Goal: Task Accomplishment & Management: Manage account settings

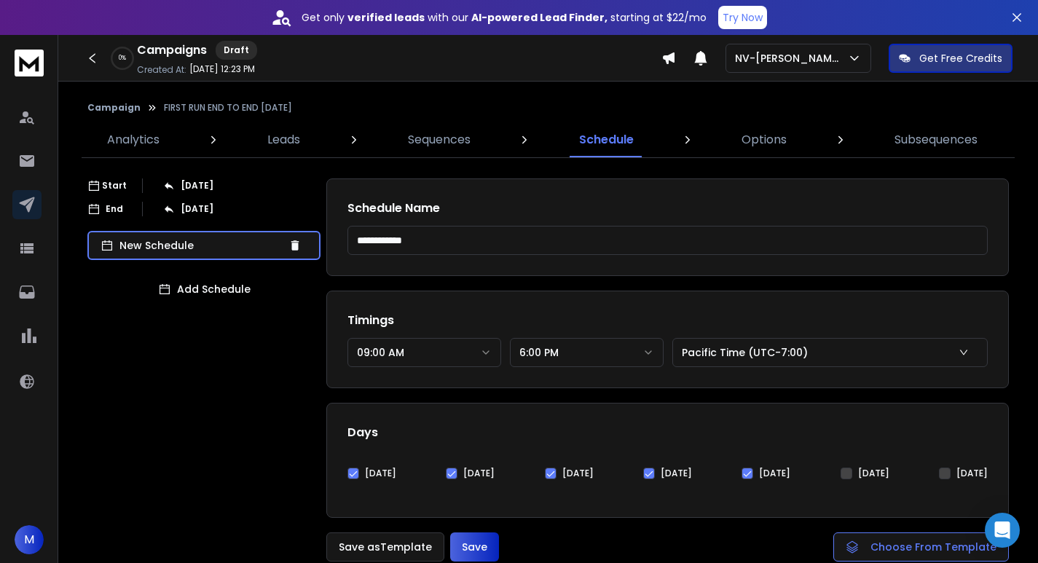
scroll to position [19, 0]
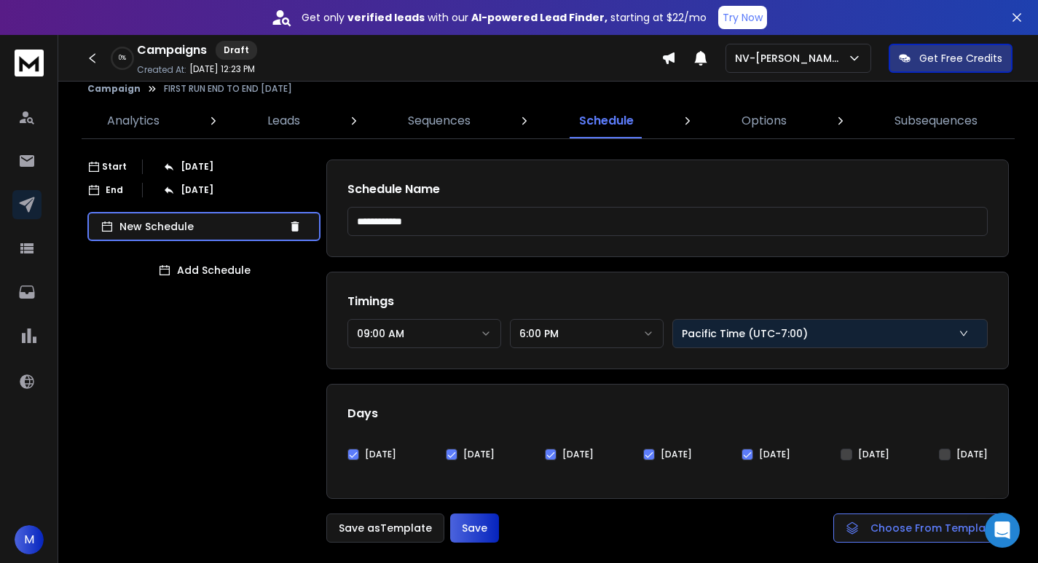
click at [829, 339] on div "Pacific Time (UTC-7:00)" at bounding box center [813, 333] width 262 height 15
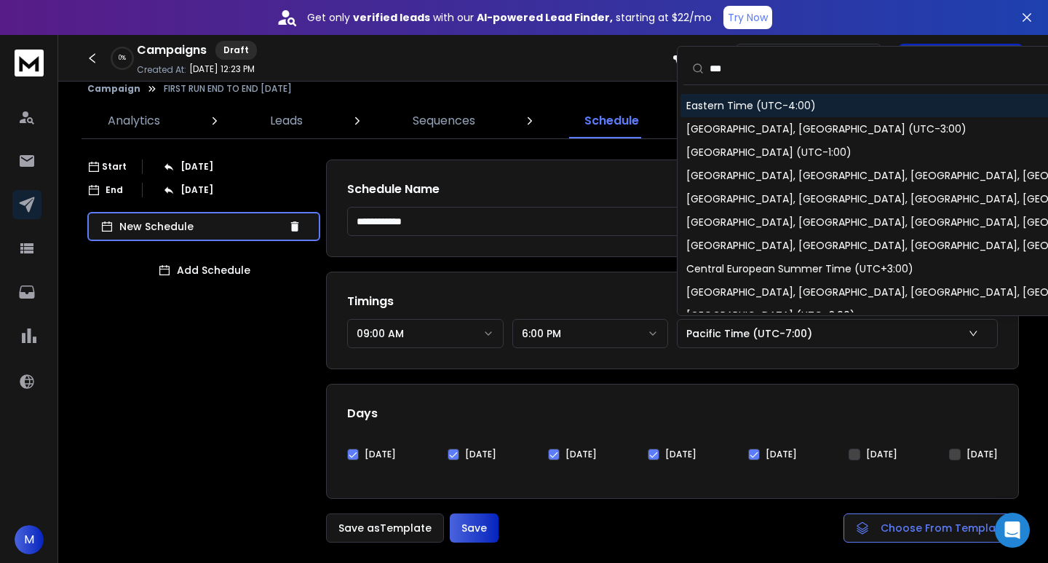
type input "***"
click at [757, 108] on div "Eastern Time (UTC-4:00)" at bounding box center [752, 105] width 130 height 15
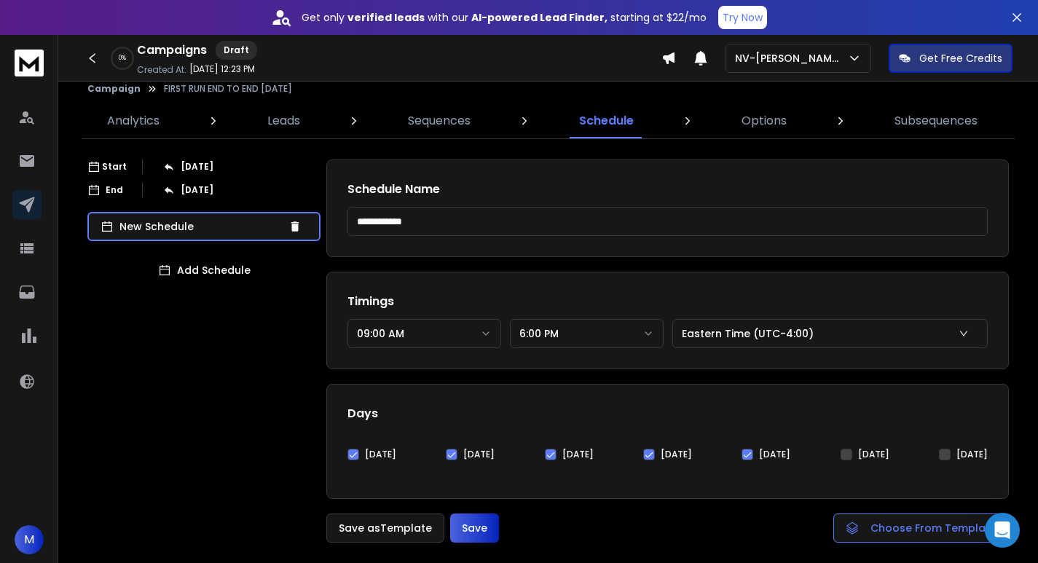
click at [698, 398] on div "Days [DATE] [DATE] [DATE] [DATE] [DATE] [DATE] [DATE]" at bounding box center [667, 441] width 682 height 115
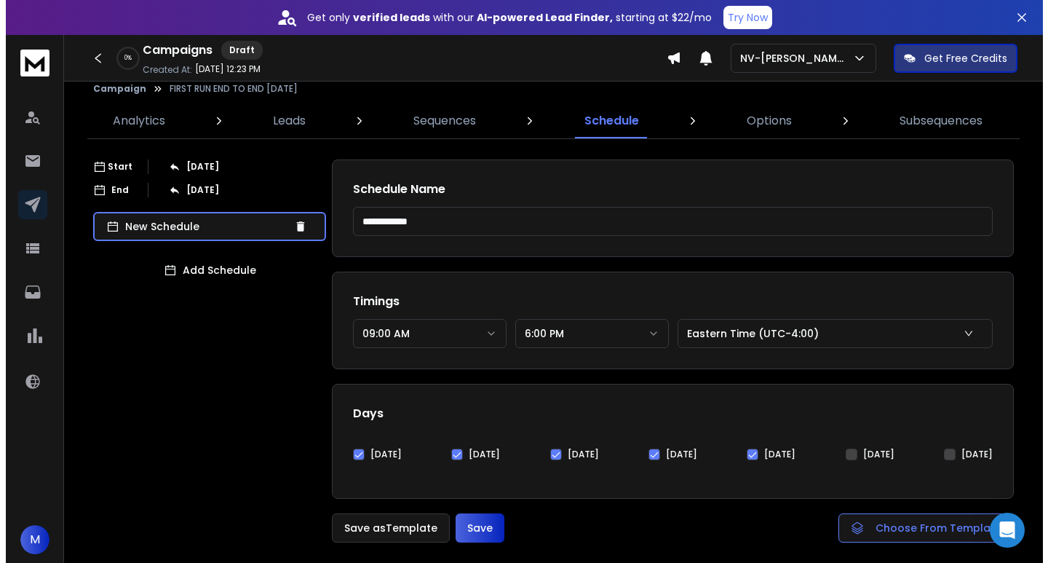
scroll to position [0, 0]
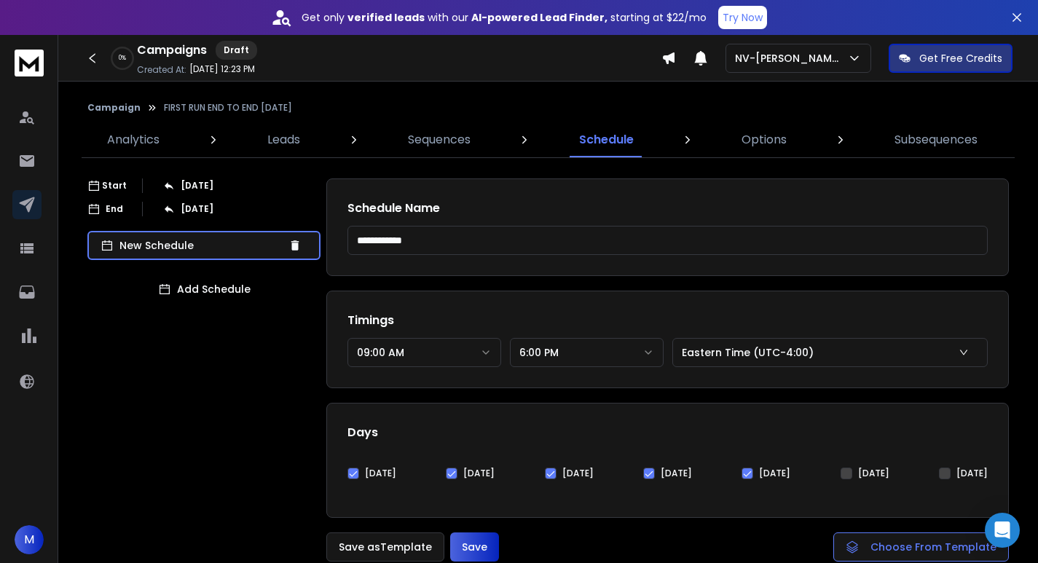
click at [620, 357] on button "6:00 PM" at bounding box center [587, 352] width 154 height 29
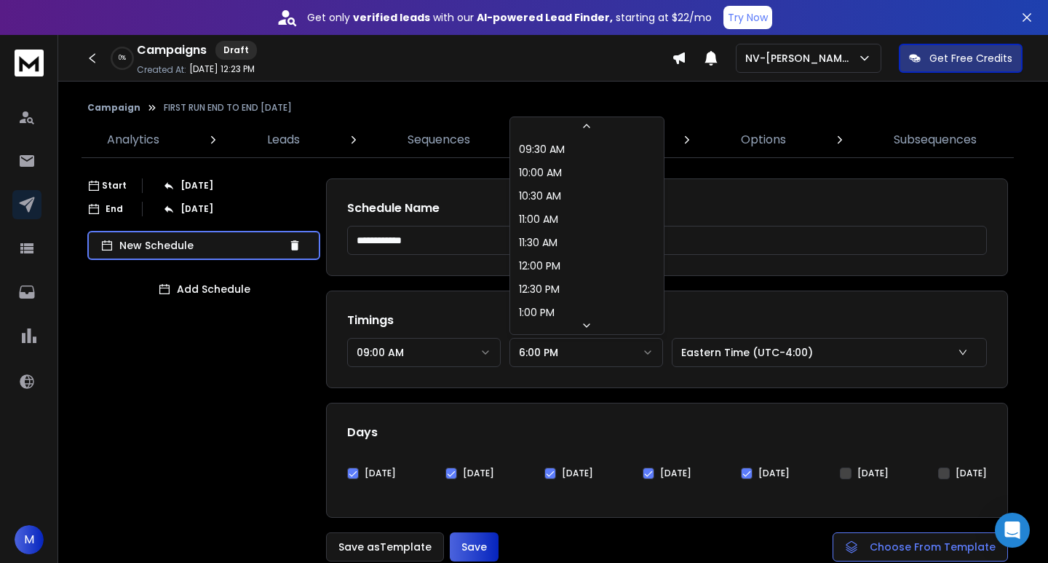
scroll to position [240, 0]
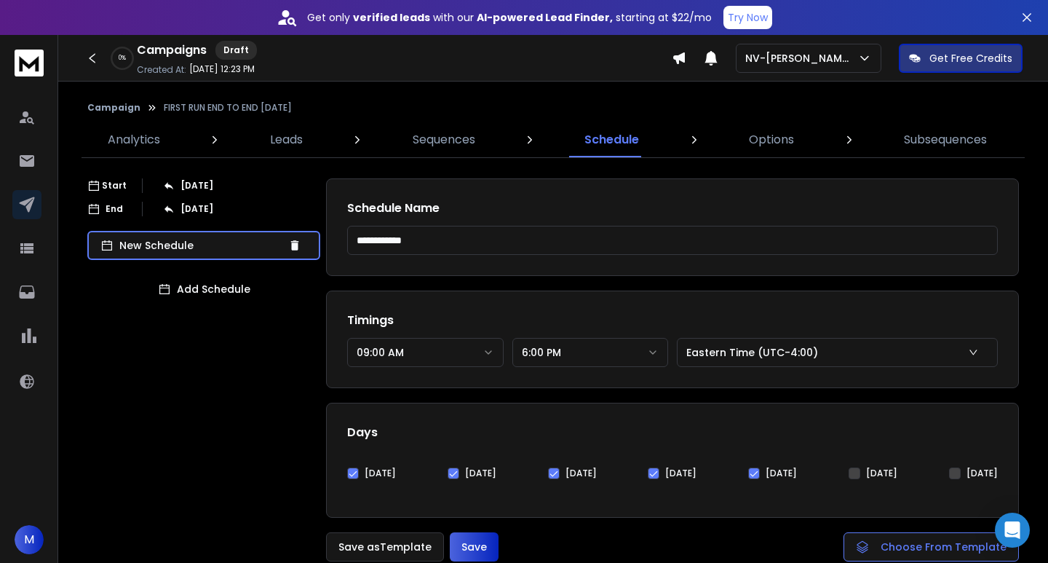
click at [620, 357] on button "6:00 PM" at bounding box center [591, 352] width 157 height 29
click at [436, 358] on button "09:00 AM" at bounding box center [424, 352] width 154 height 29
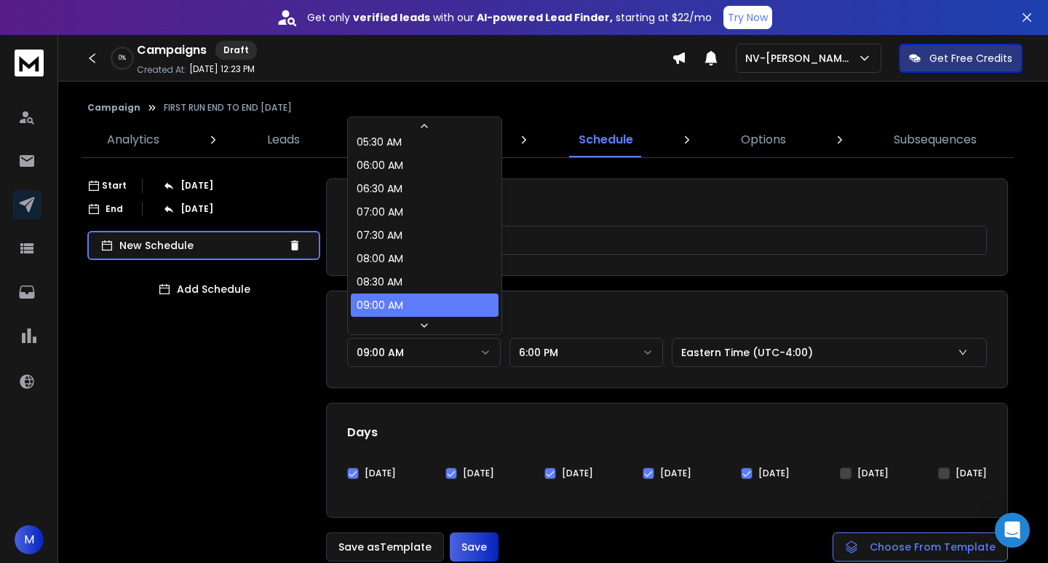
scroll to position [310, 0]
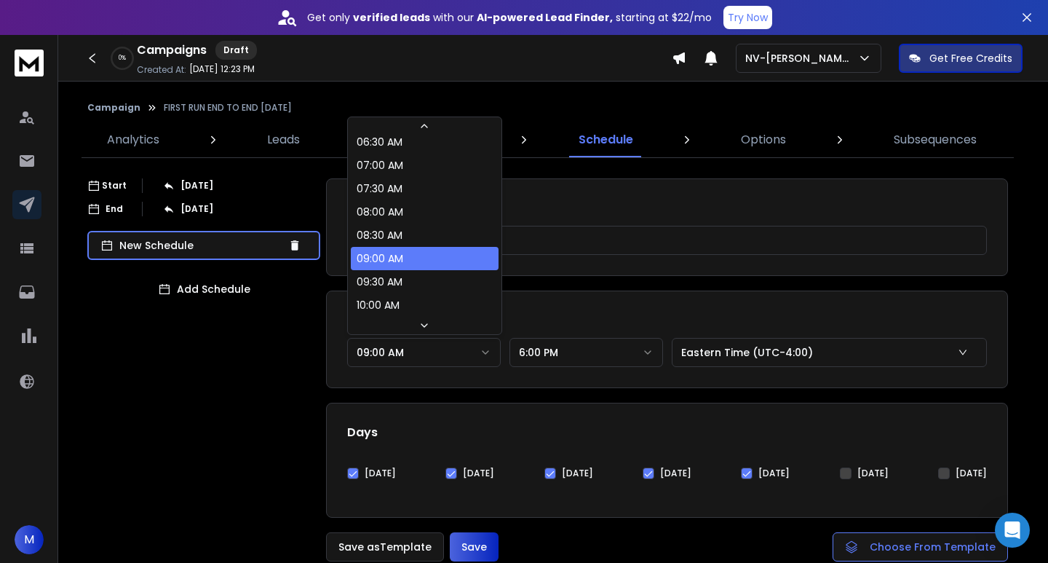
select select "********"
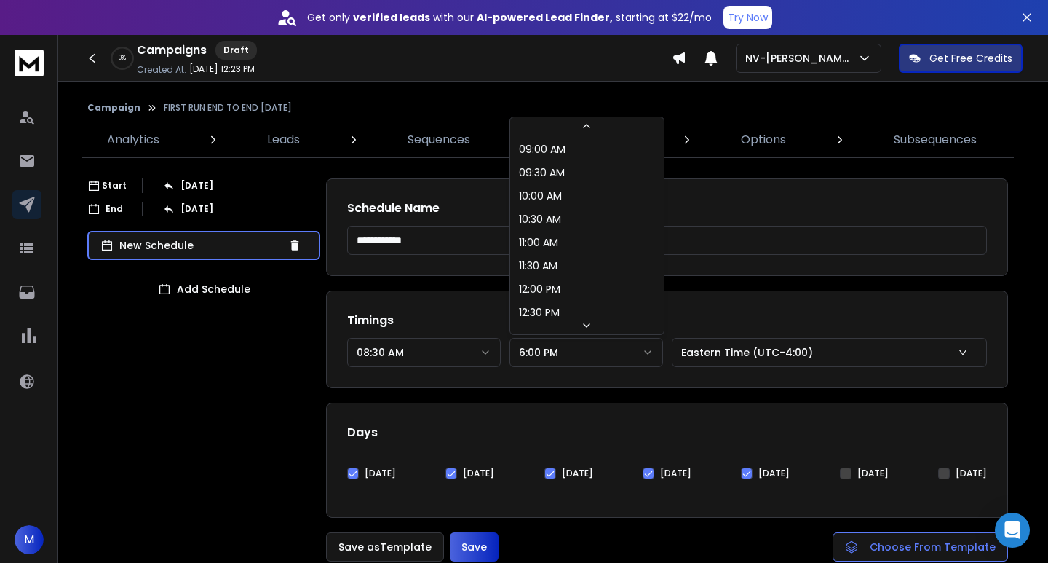
click at [568, 357] on button "6:00 PM" at bounding box center [587, 352] width 154 height 29
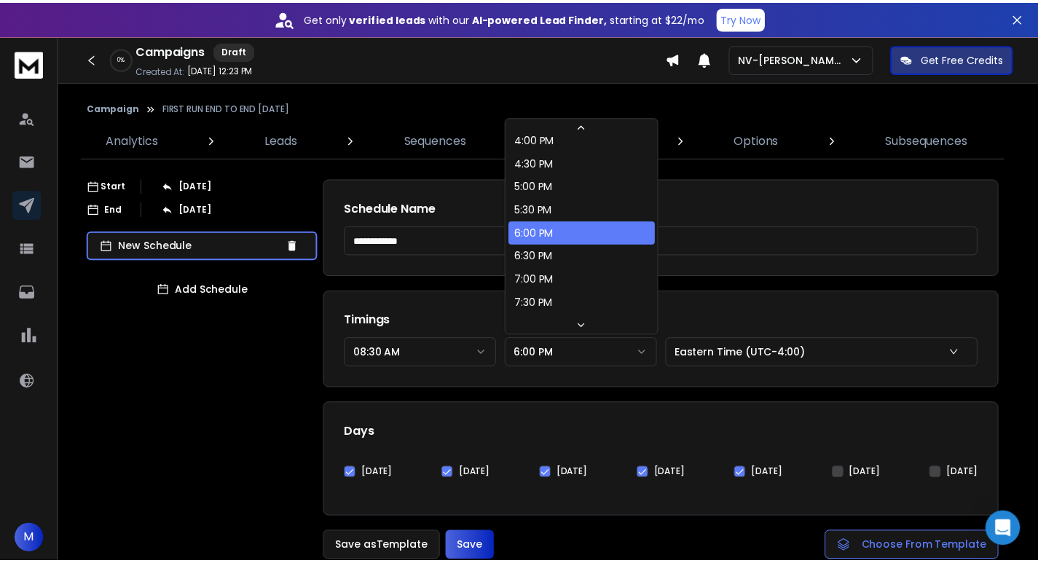
scroll to position [409, 0]
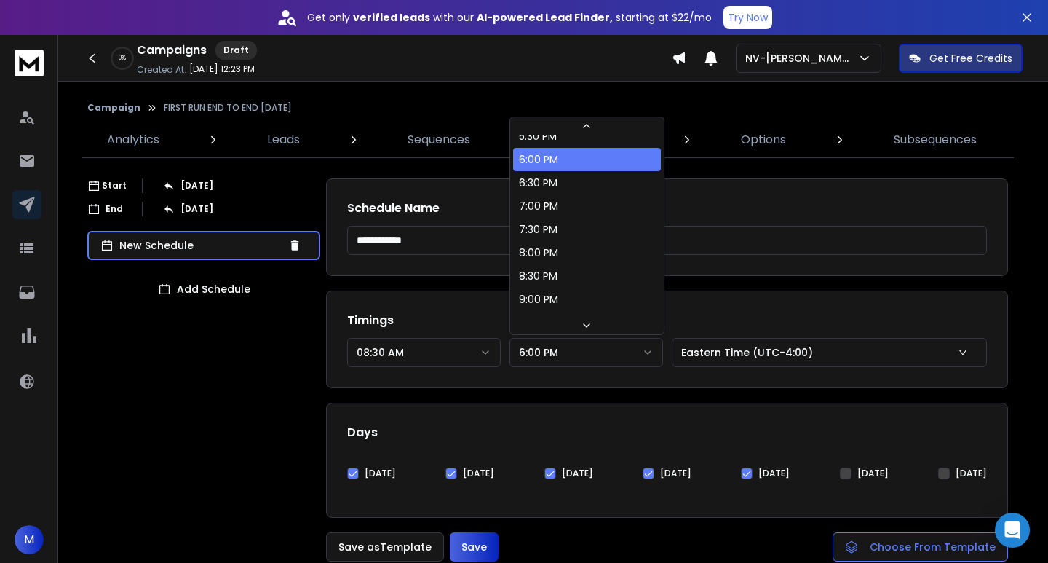
select select "********"
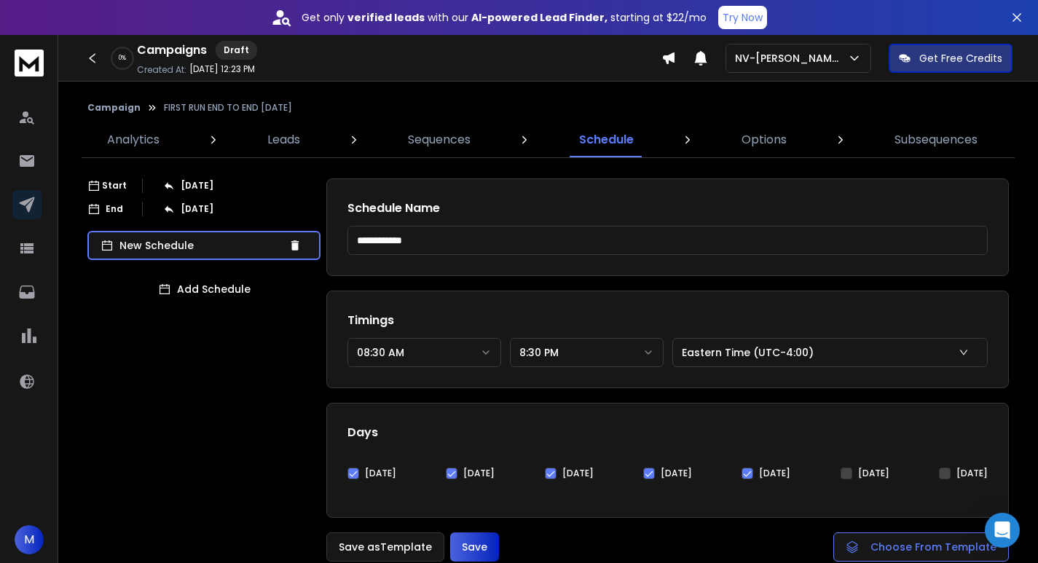
click at [542, 406] on div "Days [DATE] [DATE] [DATE] [DATE] [DATE] [DATE] [DATE]" at bounding box center [667, 460] width 682 height 115
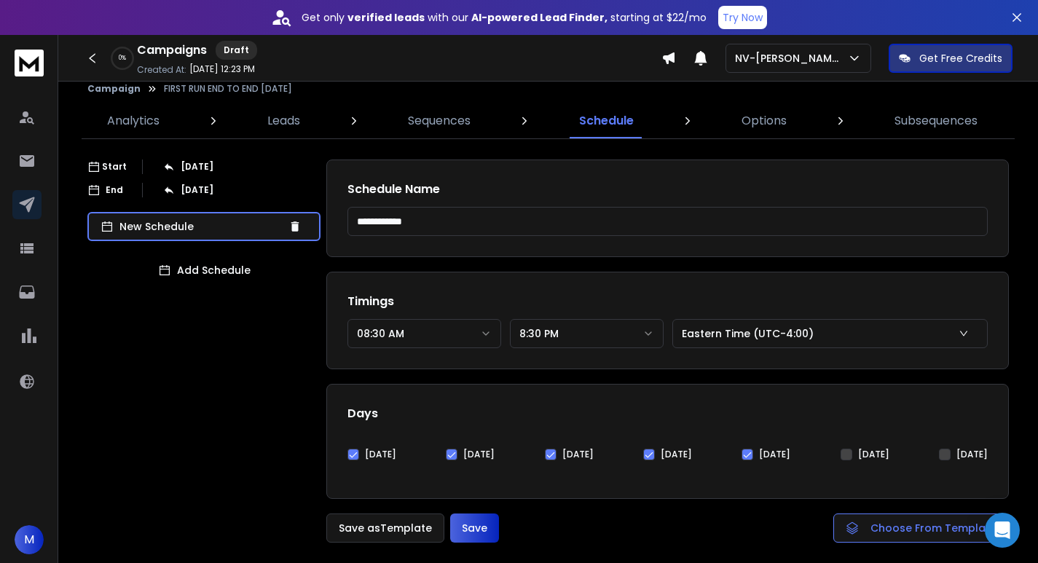
click at [853, 455] on div "[DATE]" at bounding box center [864, 455] width 49 height 12
click at [949, 454] on div "[DATE]" at bounding box center [963, 455] width 49 height 12
drag, startPoint x: 840, startPoint y: 449, endPoint x: 885, endPoint y: 470, distance: 49.2
click at [840, 450] on button "[DATE]" at bounding box center [846, 455] width 12 height 12
click at [944, 453] on button "[DATE]" at bounding box center [945, 455] width 12 height 12
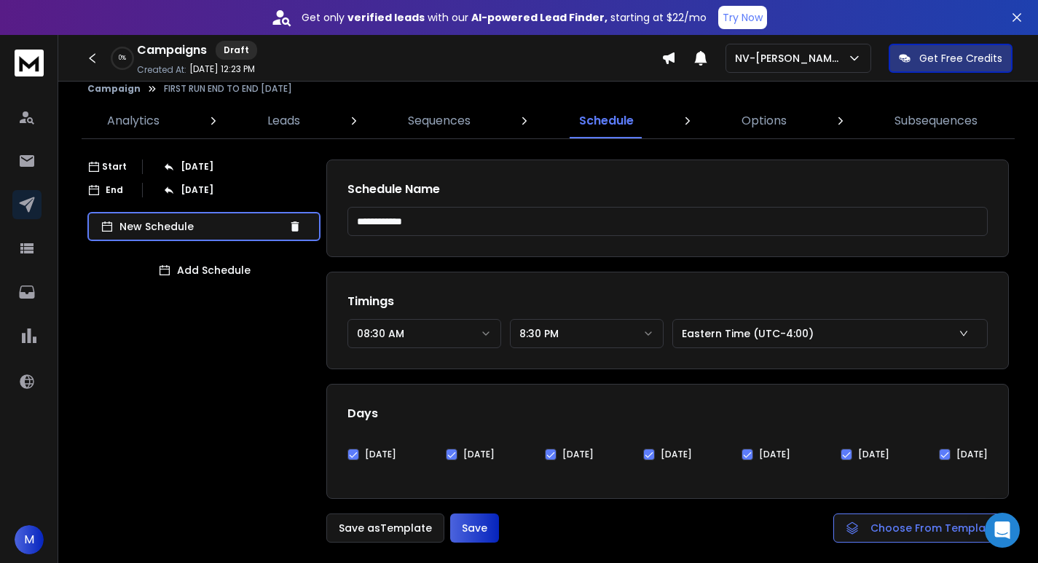
scroll to position [0, 0]
